Goal: Task Accomplishment & Management: Manage account settings

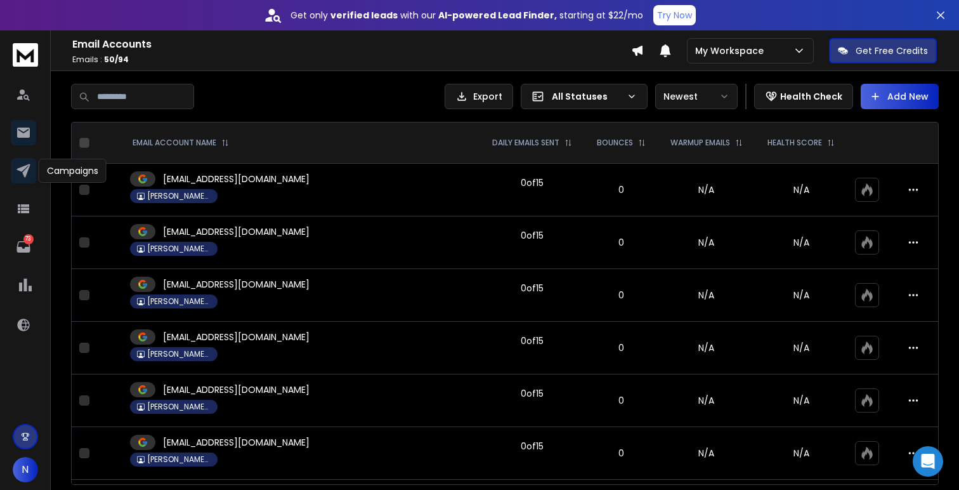
click at [26, 167] on icon at bounding box center [23, 170] width 15 height 15
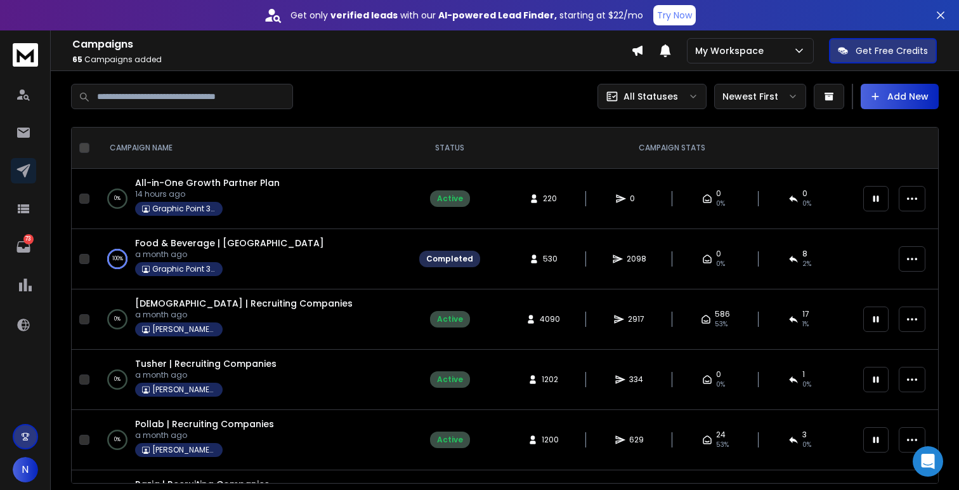
click at [208, 180] on span "All-in-One Growth Partner Plan" at bounding box center [207, 182] width 145 height 13
click at [247, 184] on span "All-in-One Growth Partner Plan" at bounding box center [207, 182] width 145 height 13
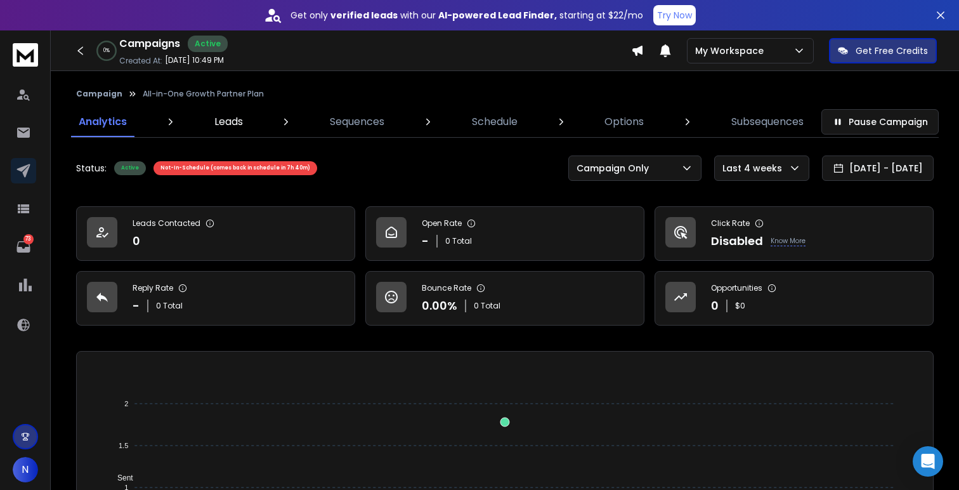
click at [234, 124] on p "Leads" at bounding box center [228, 121] width 29 height 15
click at [234, 121] on p "Leads" at bounding box center [228, 121] width 29 height 15
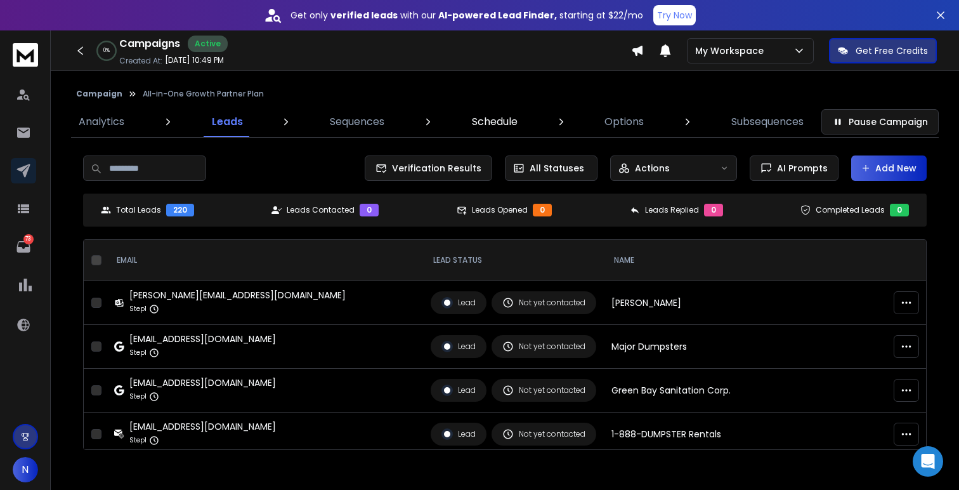
click at [495, 119] on p "Schedule" at bounding box center [495, 121] width 46 height 15
